Goal: Task Accomplishment & Management: Use online tool/utility

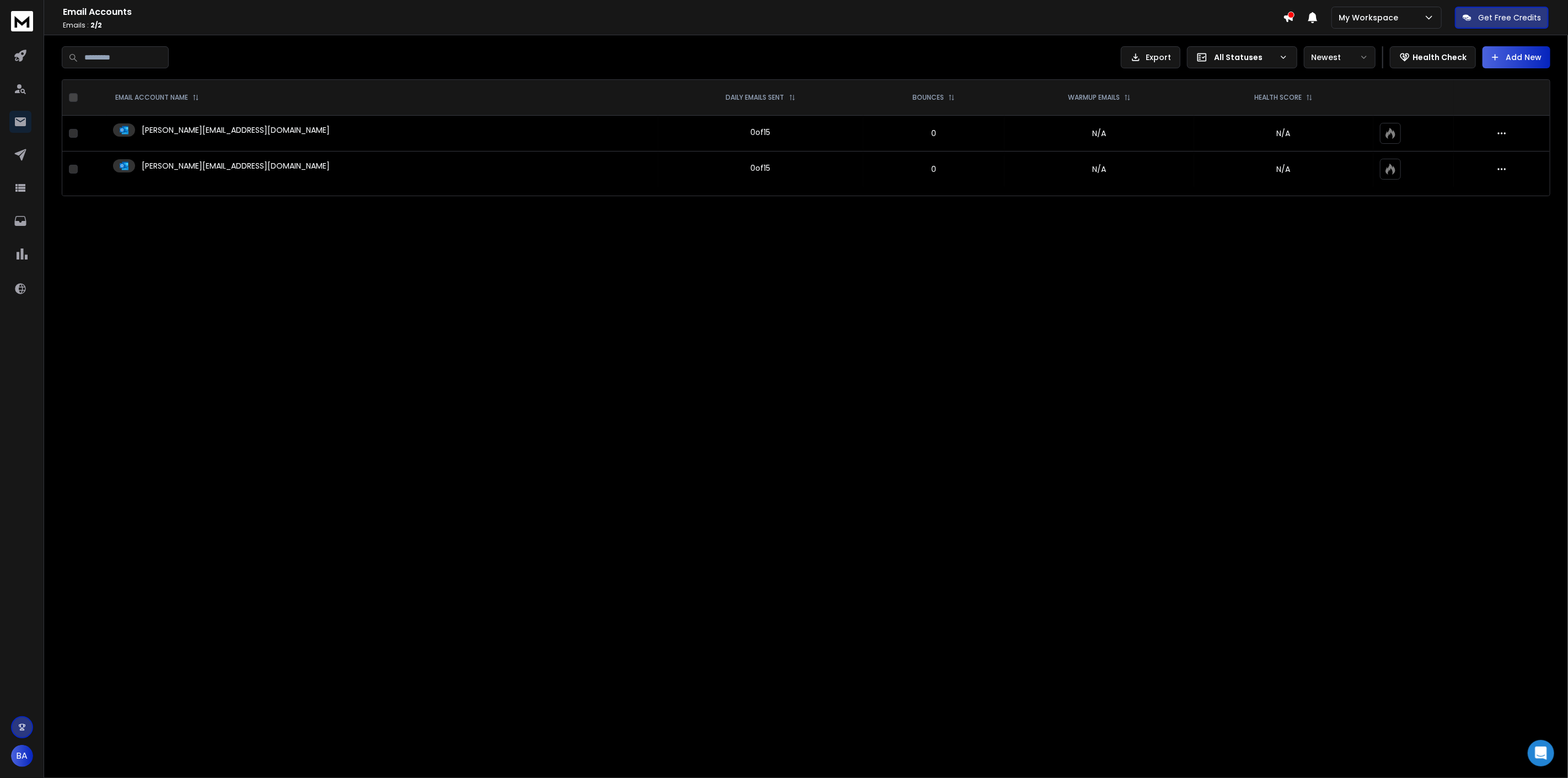
click at [25, 25] on img at bounding box center [22, 21] width 22 height 21
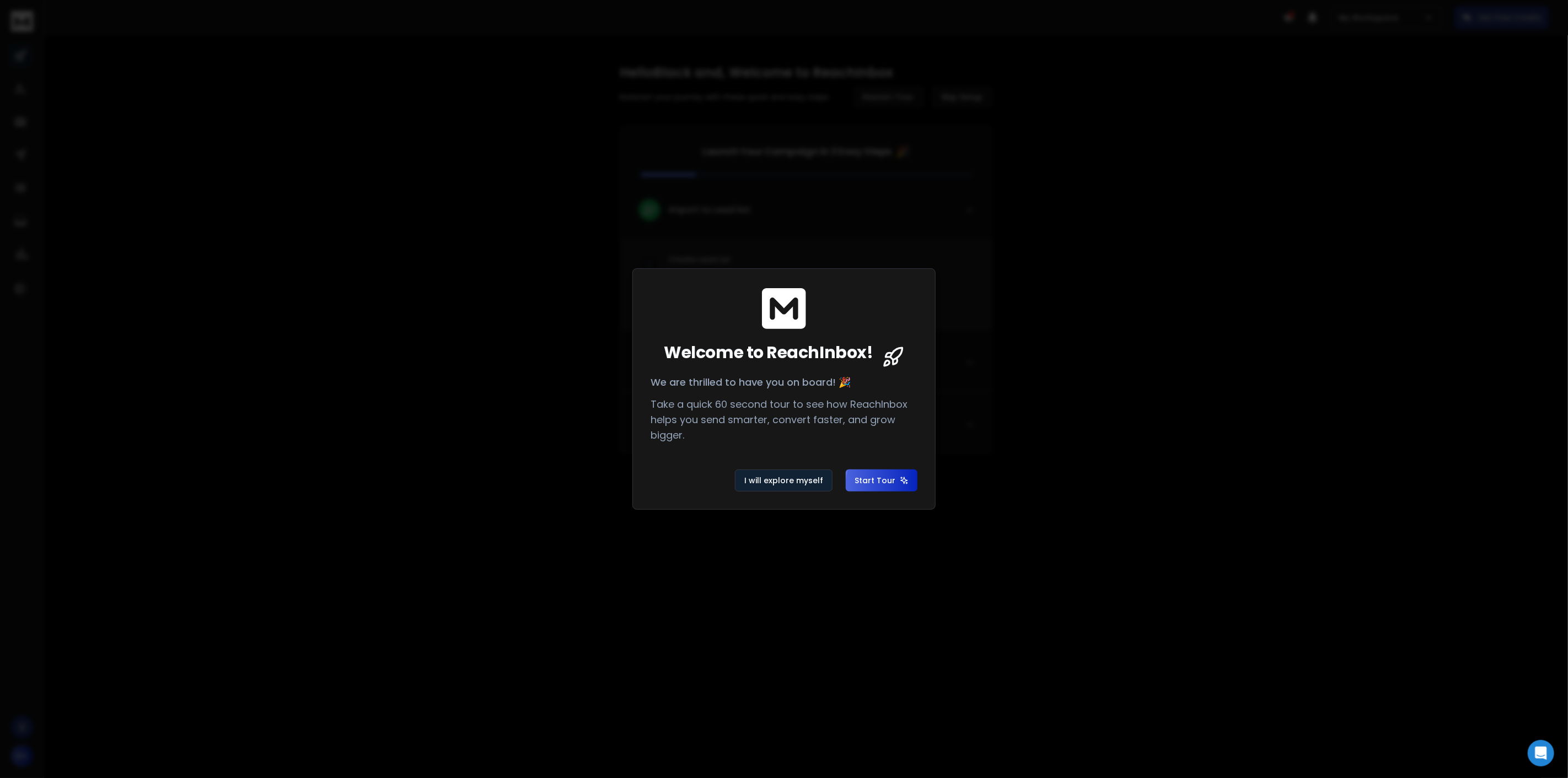
click at [801, 486] on button "I will explore myself" at bounding box center [784, 481] width 98 height 22
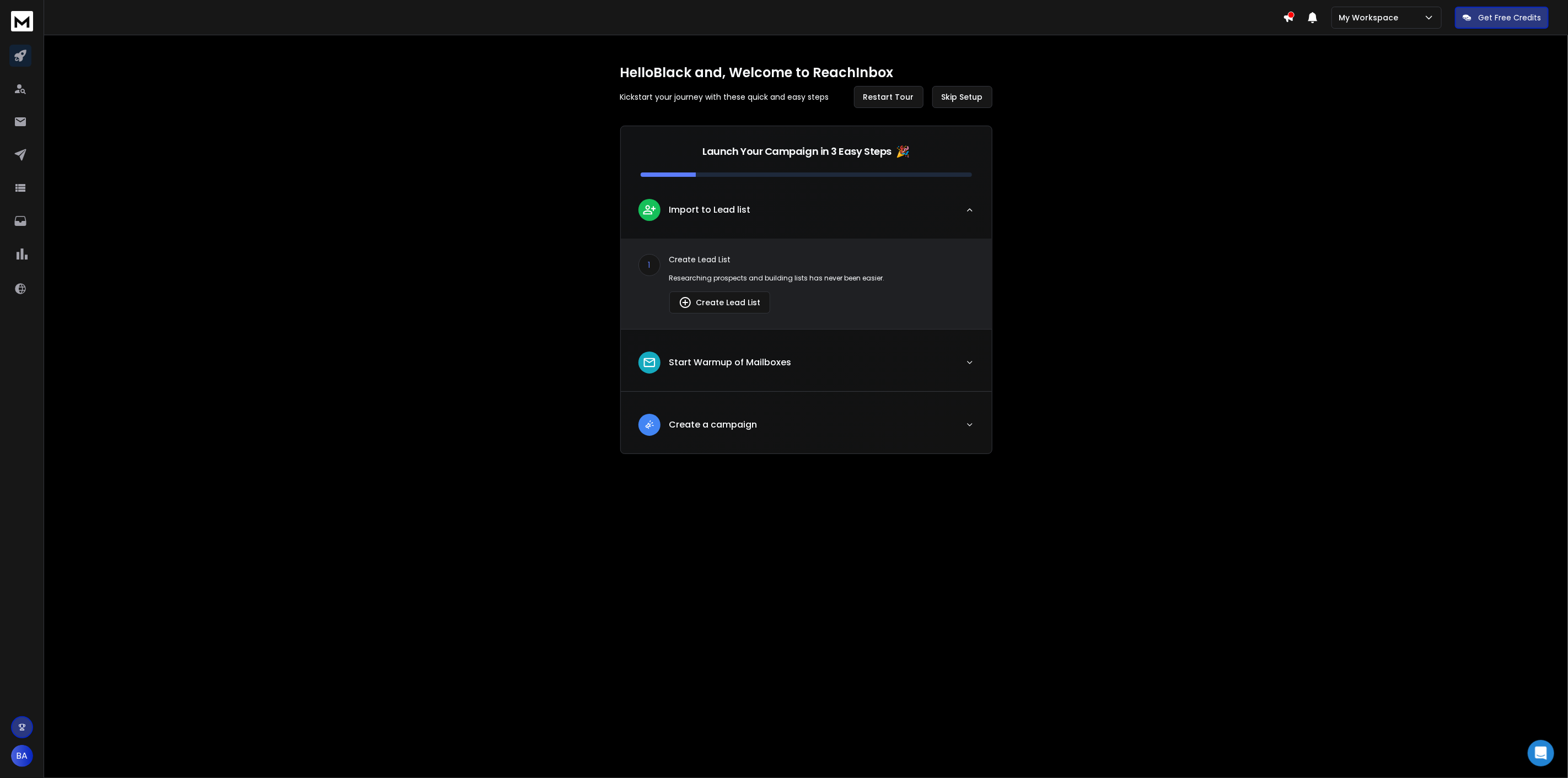
click at [759, 382] on button "Start Warmup of Mailboxes" at bounding box center [806, 367] width 371 height 48
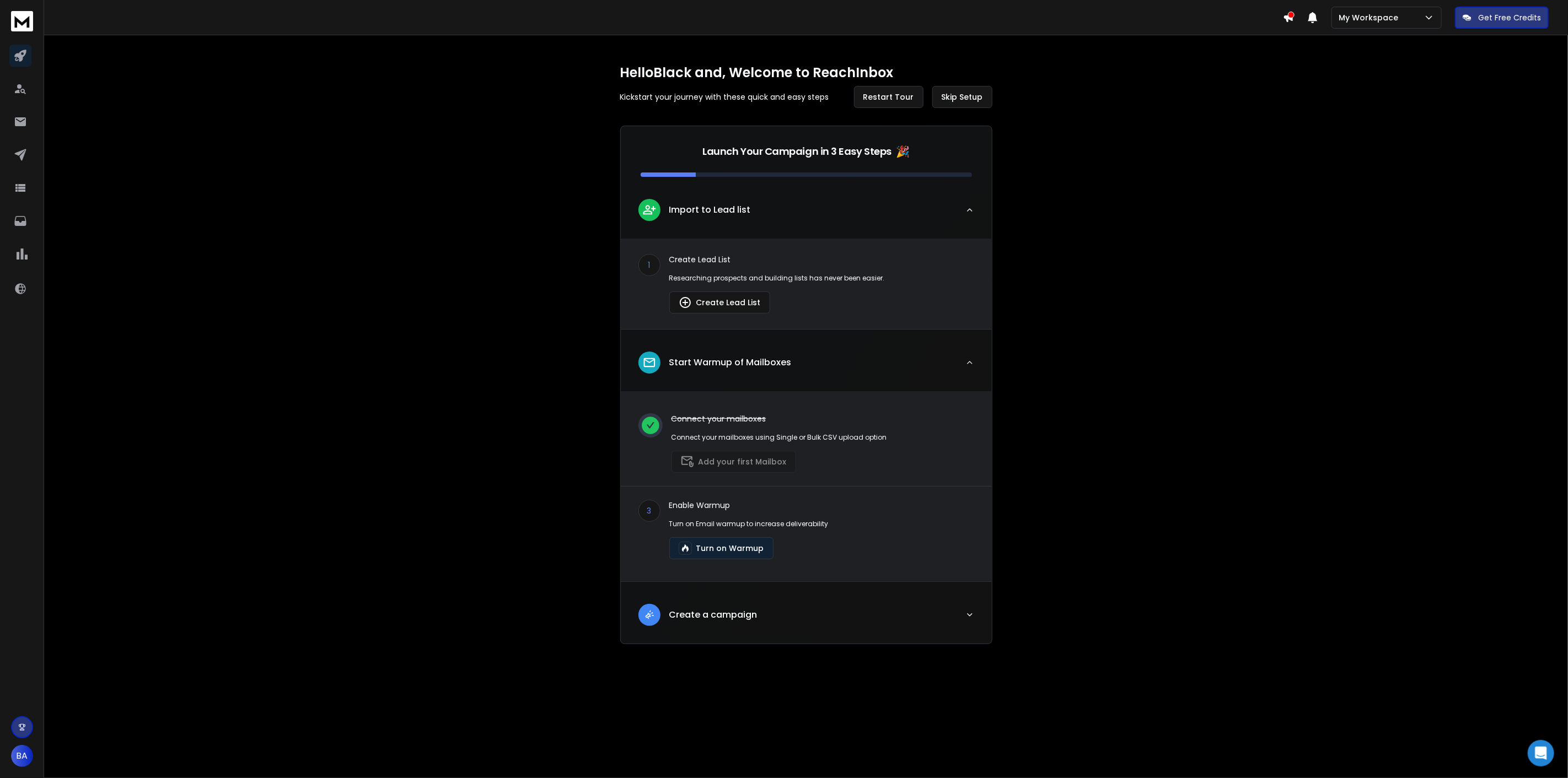
click at [700, 549] on button "Turn on Warmup" at bounding box center [722, 548] width 104 height 22
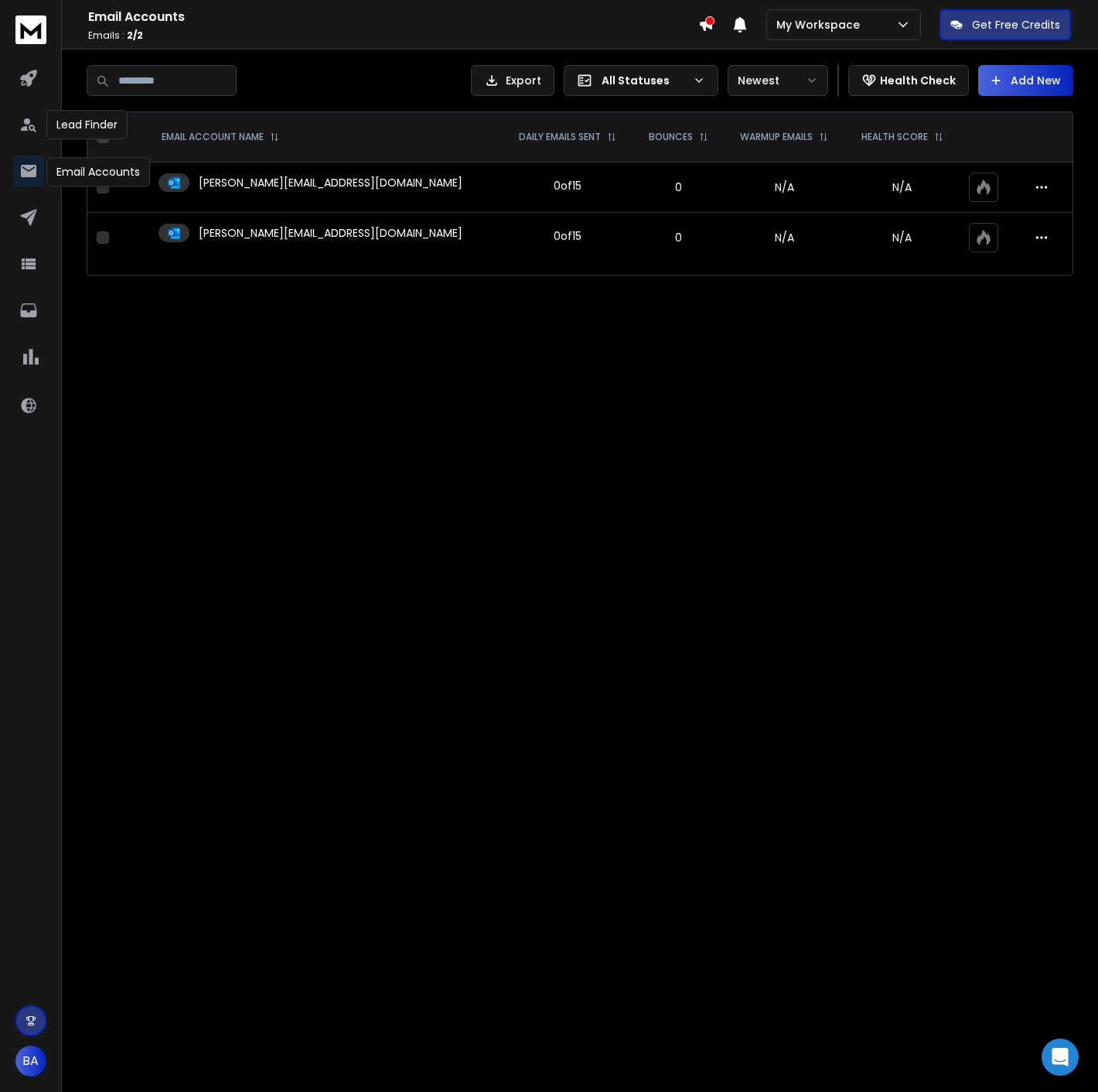
click at [27, 43] on img at bounding box center [31, 30] width 31 height 29
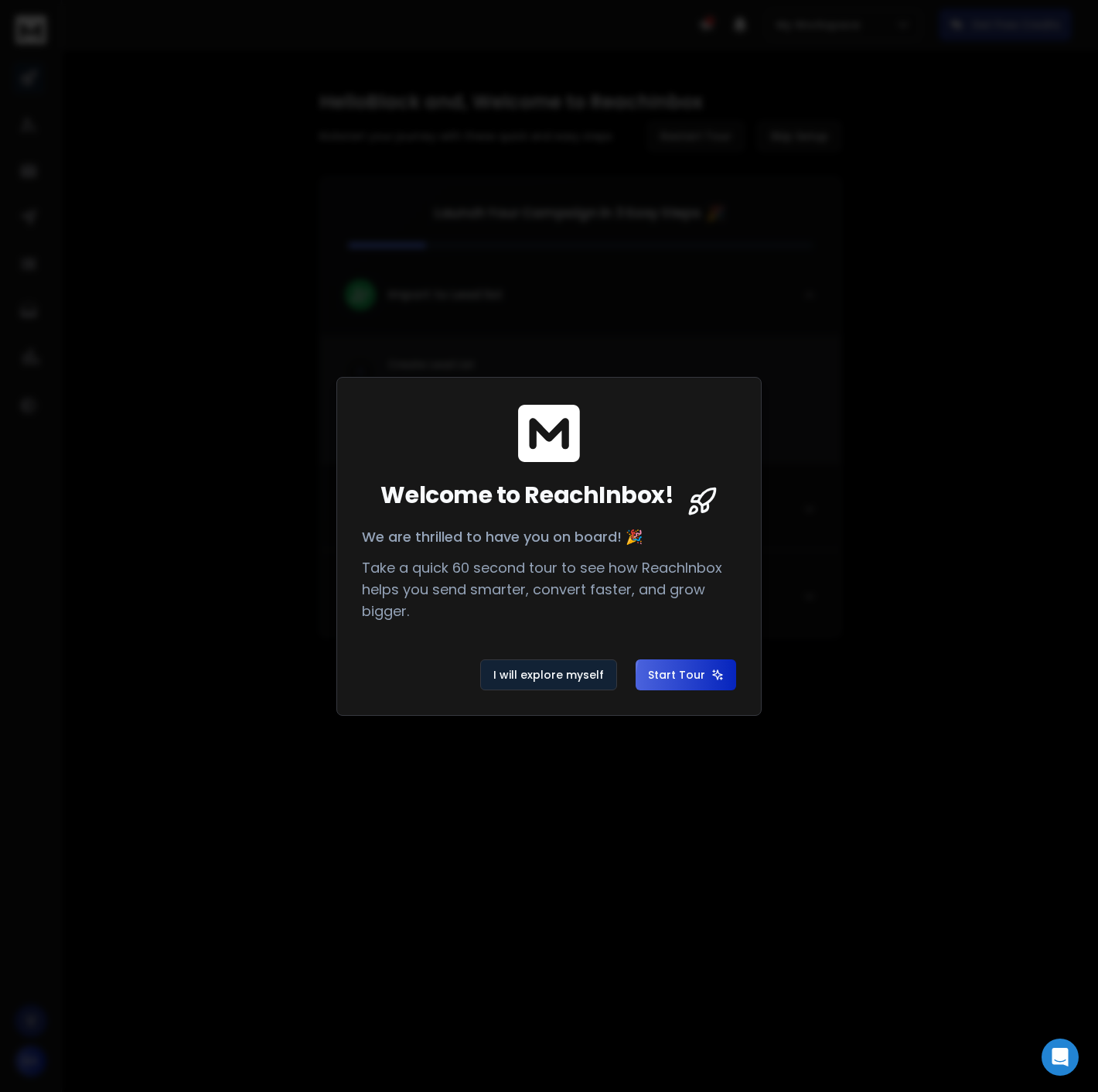
click at [567, 671] on button "I will explore myself" at bounding box center [549, 675] width 137 height 31
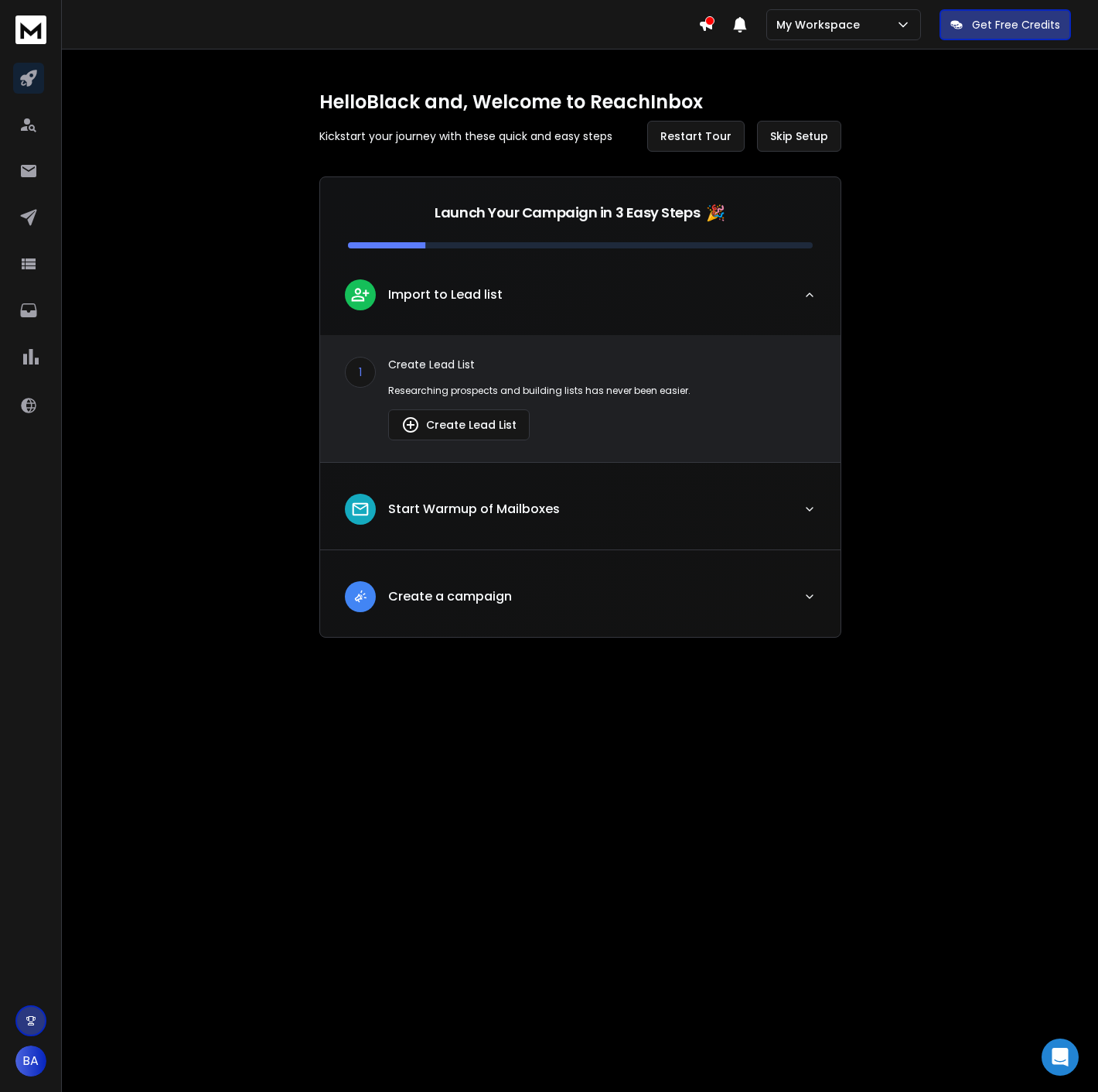
click at [473, 498] on div "Start Warmup of Mailboxes" at bounding box center [452, 509] width 215 height 31
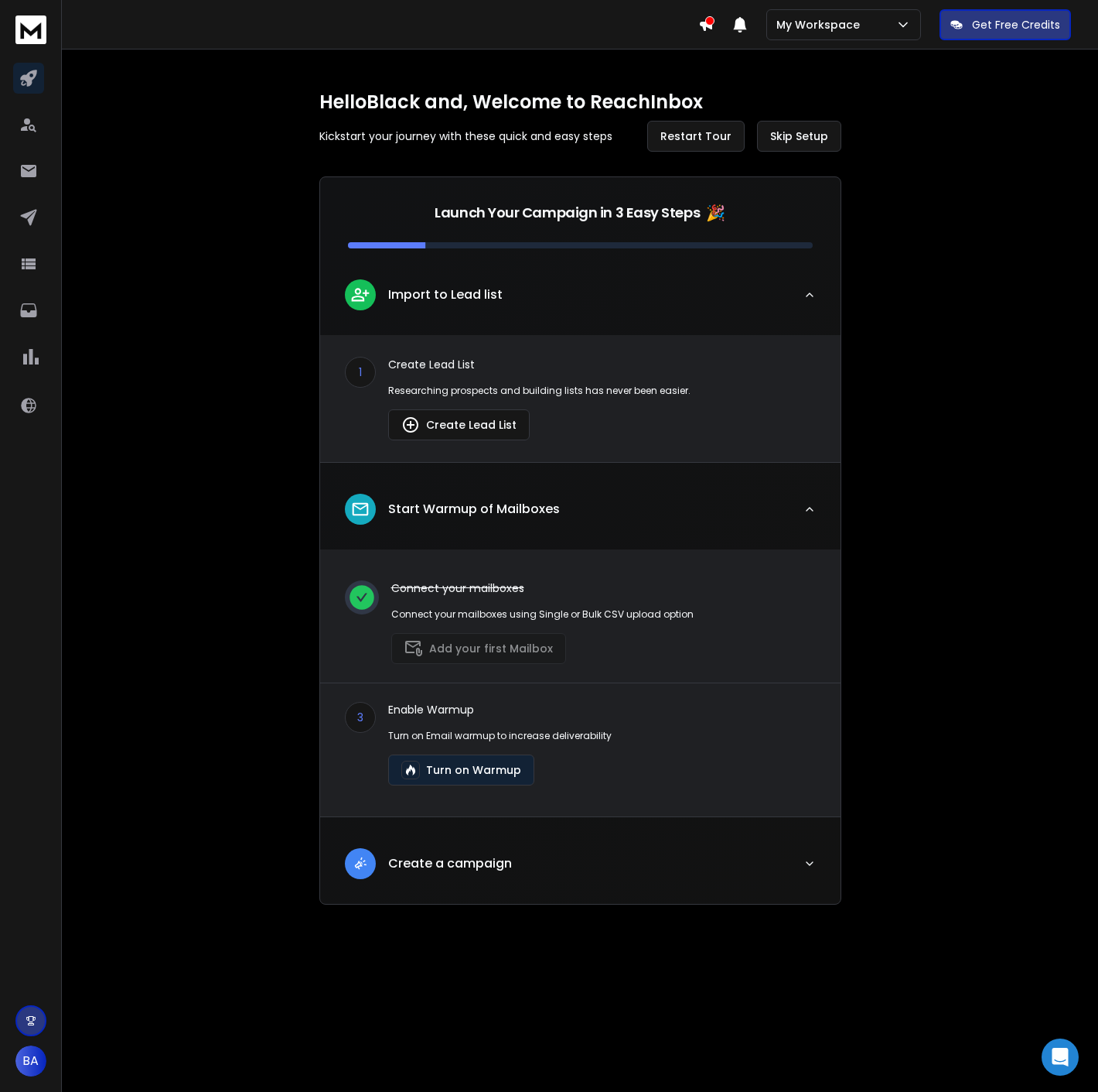
click at [467, 769] on button "Turn on Warmup" at bounding box center [461, 770] width 146 height 31
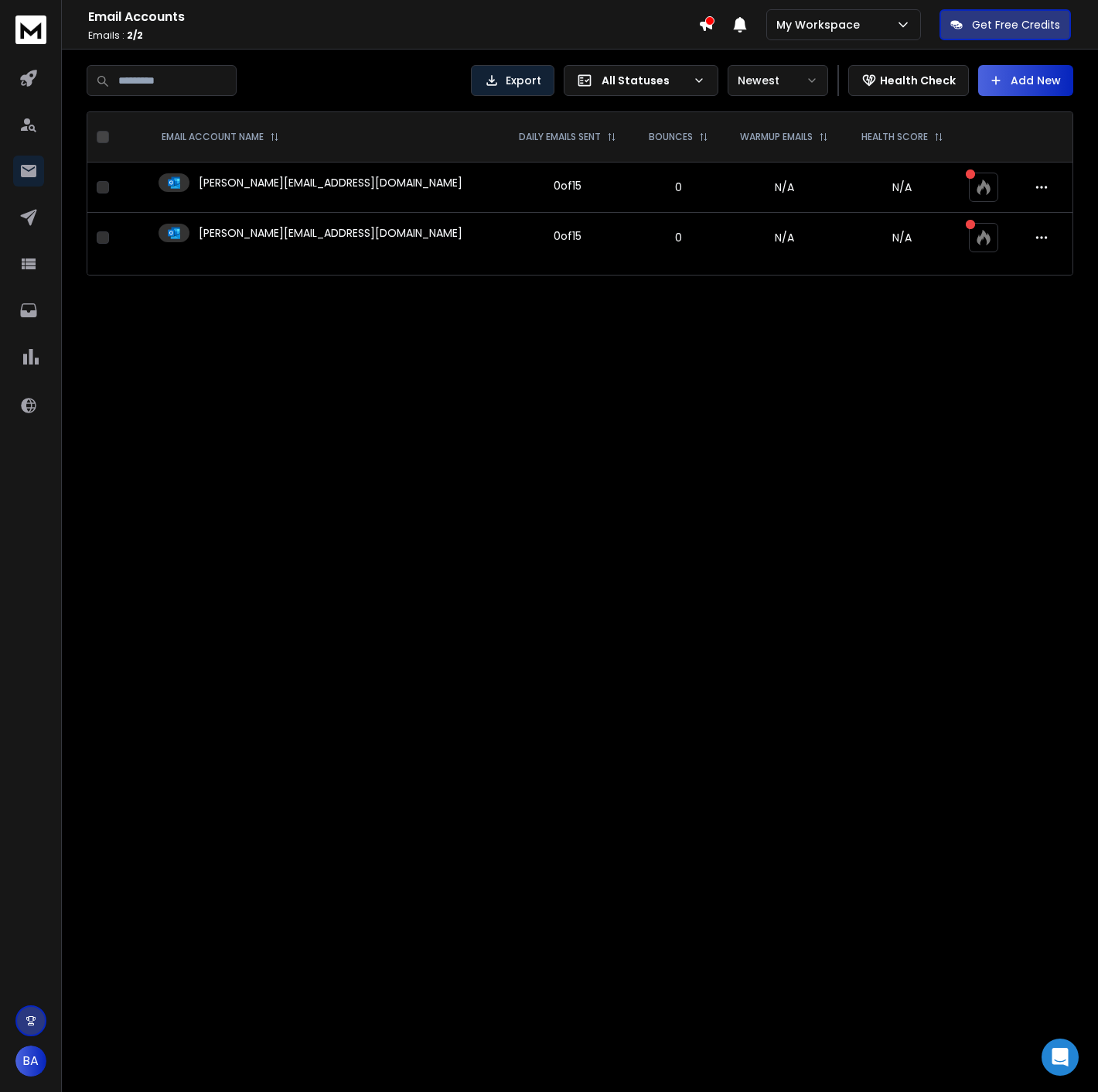
click at [516, 76] on button "Export" at bounding box center [513, 80] width 84 height 31
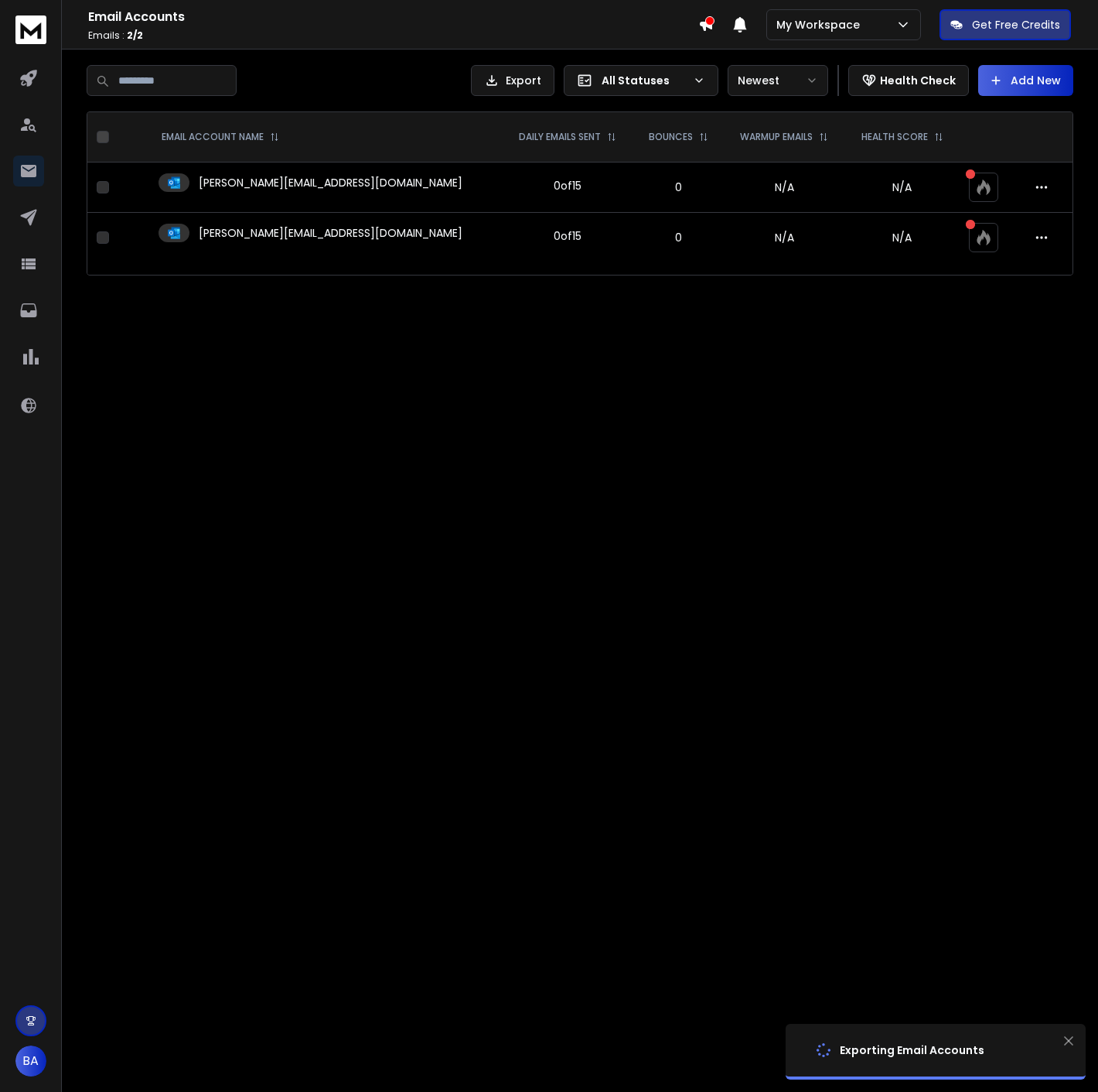
click at [903, 1044] on div "Exporting Email Accounts" at bounding box center [912, 1050] width 144 height 15
click at [1070, 1039] on icon "Notifications (F8)" at bounding box center [1068, 1041] width 8 height 8
